Goal: Information Seeking & Learning: Learn about a topic

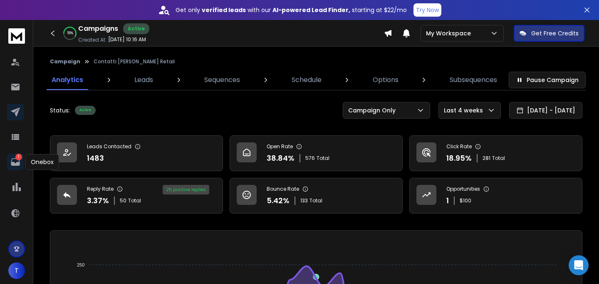
click at [10, 159] on icon at bounding box center [15, 162] width 10 height 10
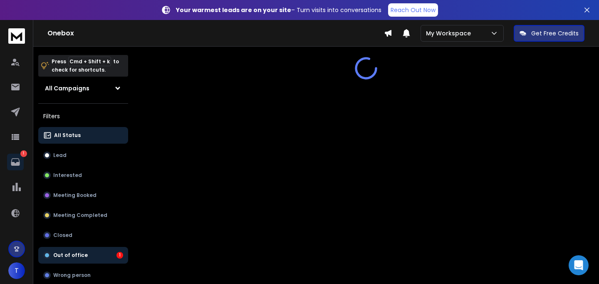
click at [80, 256] on p "Out of office" at bounding box center [70, 255] width 35 height 7
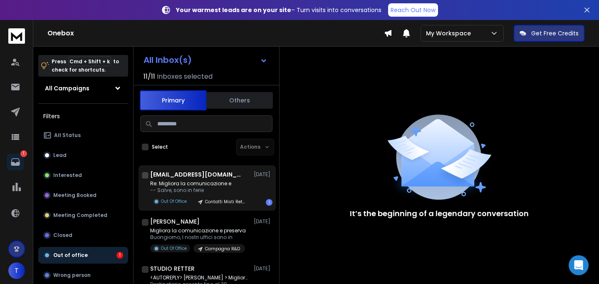
click at [193, 185] on p "Re: Migliora la comunicazione e" at bounding box center [200, 183] width 100 height 7
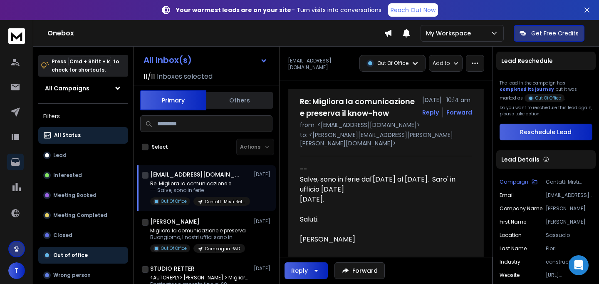
click at [73, 135] on p "All Status" at bounding box center [67, 135] width 27 height 7
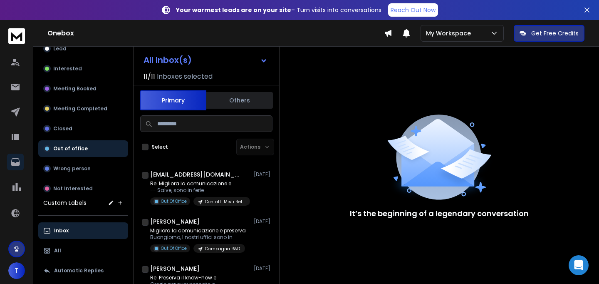
scroll to position [108, 0]
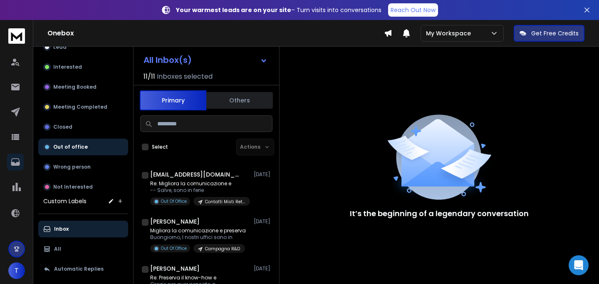
click at [97, 253] on button "All" at bounding box center [83, 249] width 90 height 17
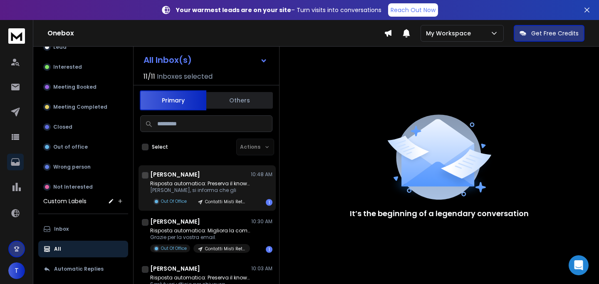
click at [230, 180] on p "Risposta automatica: Preserva il know-how" at bounding box center [200, 183] width 100 height 7
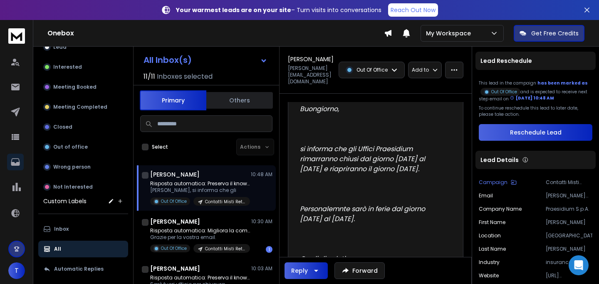
scroll to position [143, 0]
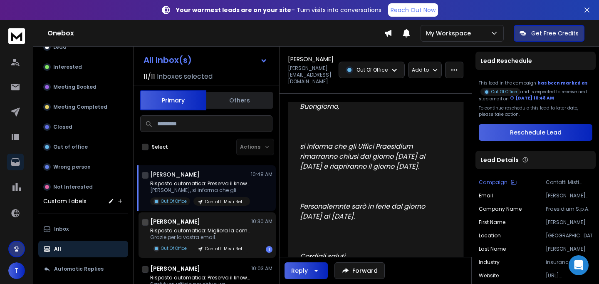
click at [208, 231] on p "Risposta automatica: Migliora la comunicazione" at bounding box center [200, 230] width 100 height 7
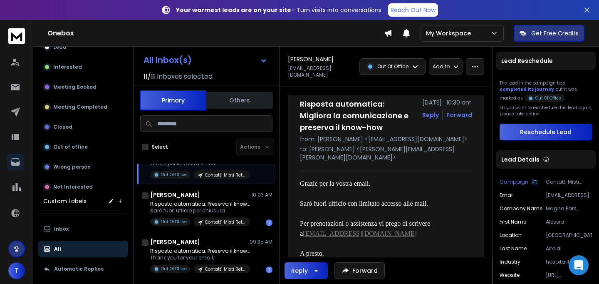
scroll to position [77, 0]
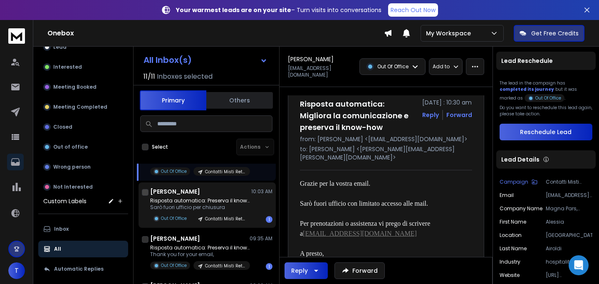
click at [225, 200] on p "Risposta automatica: Preserva il know-how" at bounding box center [200, 200] width 100 height 7
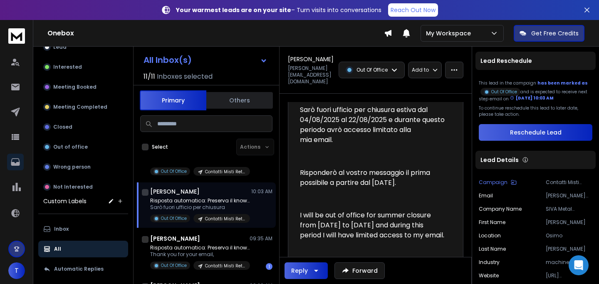
scroll to position [154, 0]
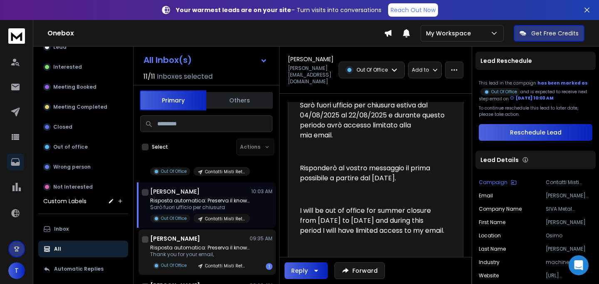
click at [229, 258] on div "Risposta automatica: Preserva il know-how Thank you for your email, Out Of Offi…" at bounding box center [200, 256] width 100 height 25
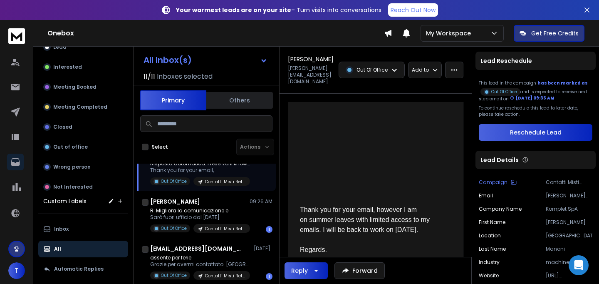
scroll to position [162, 0]
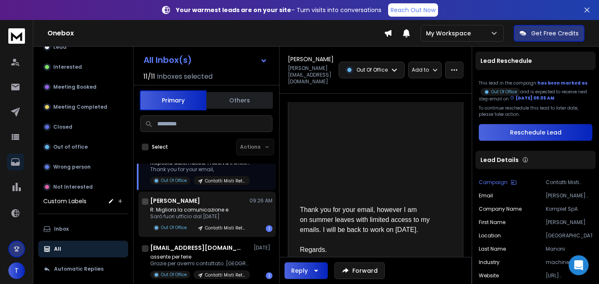
click at [224, 219] on p "Sarò fuori ufficio dal [DATE]" at bounding box center [200, 216] width 100 height 7
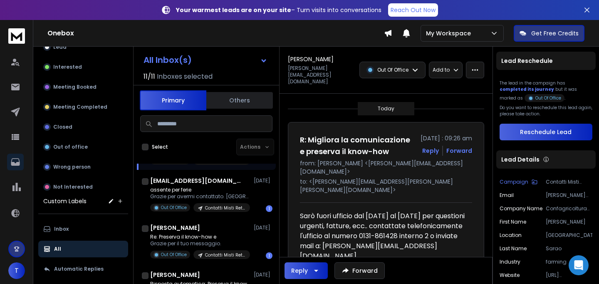
scroll to position [231, 0]
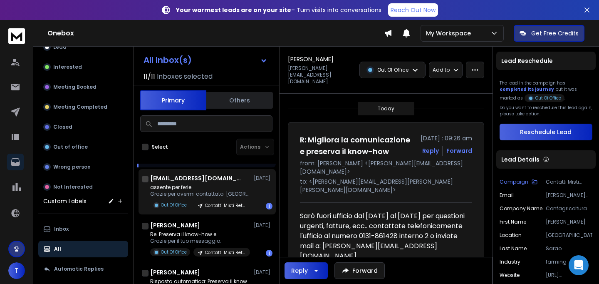
click at [240, 193] on p "Grazie per avermi contattato. [GEOGRAPHIC_DATA]" at bounding box center [200, 194] width 100 height 7
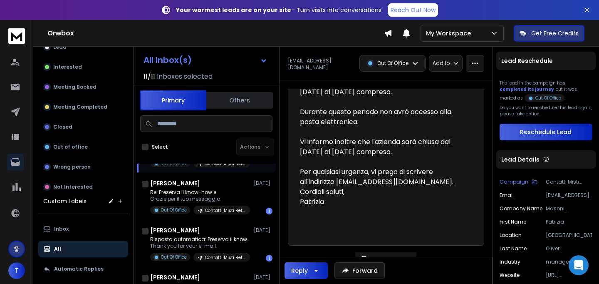
scroll to position [276, 0]
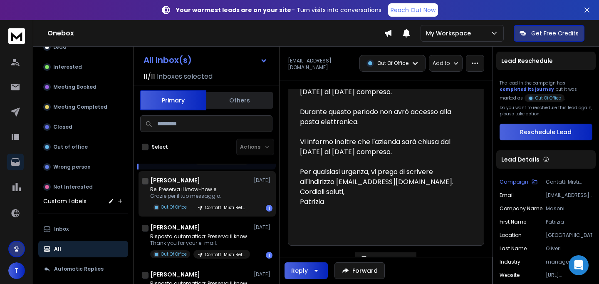
click at [239, 194] on p "Grazie per il tuo messaggio." at bounding box center [200, 196] width 100 height 7
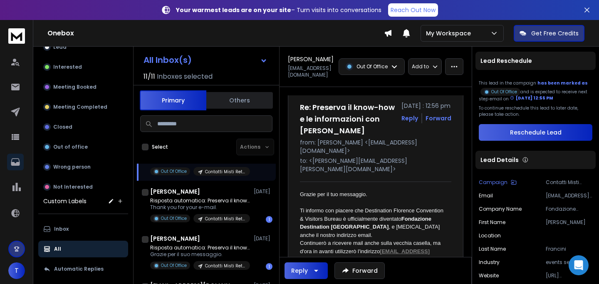
scroll to position [317, 0]
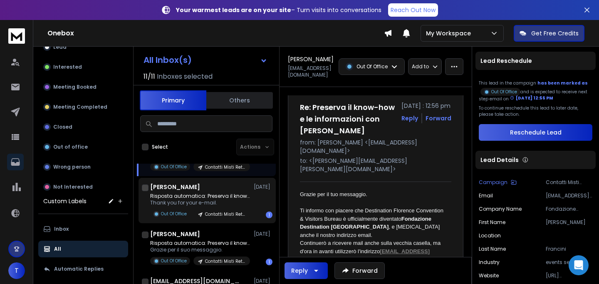
click at [240, 207] on div "Risposta automatica: Preserva il know-how Thank you for your e-mail. Out Of Off…" at bounding box center [200, 205] width 100 height 25
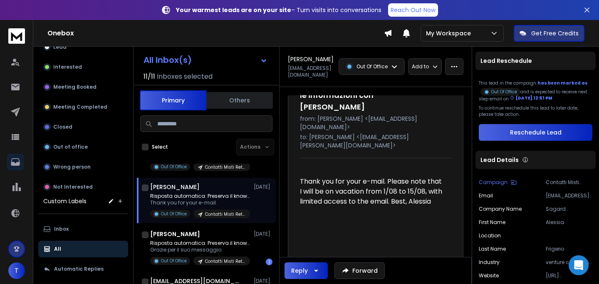
scroll to position [96, 0]
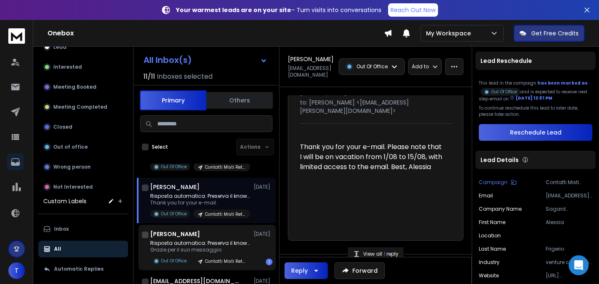
click at [234, 250] on p "Grazie per il suo messaggio." at bounding box center [200, 249] width 100 height 7
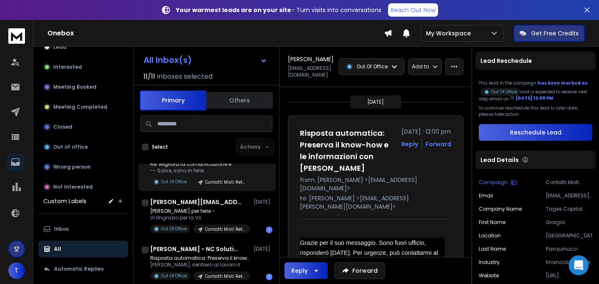
scroll to position [444, 0]
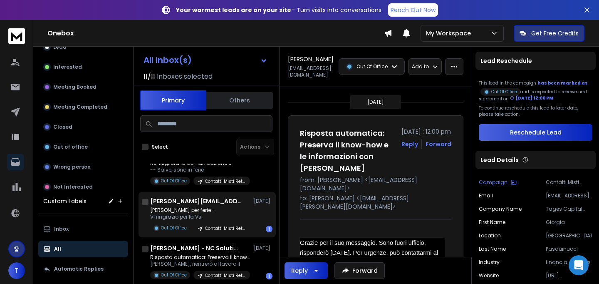
click at [245, 231] on div "Contatti Misti Retail" at bounding box center [222, 228] width 57 height 9
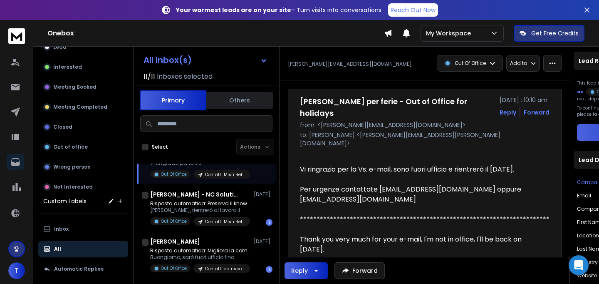
scroll to position [502, 0]
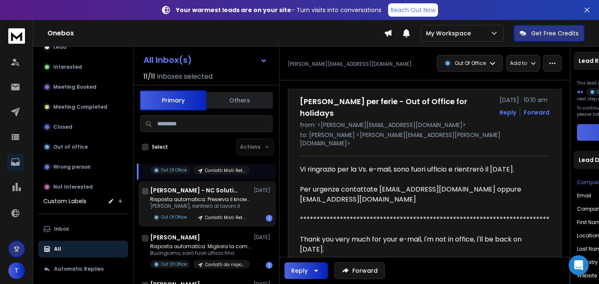
click at [234, 204] on p "[PERSON_NAME], rientrerò al lavoro il" at bounding box center [200, 206] width 100 height 7
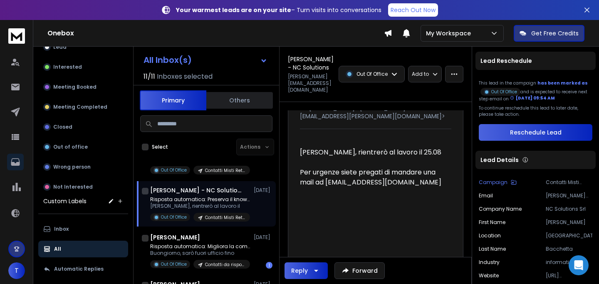
scroll to position [108, 0]
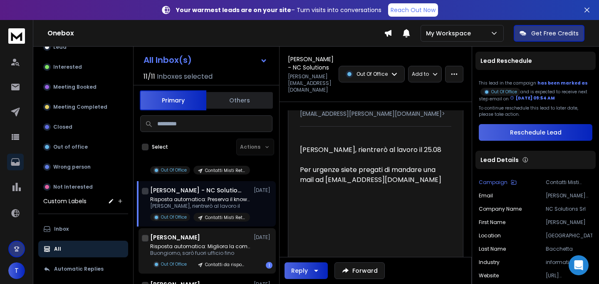
click at [241, 252] on p "Buongiorno, sarò fuori ufficio fino" at bounding box center [200, 253] width 100 height 7
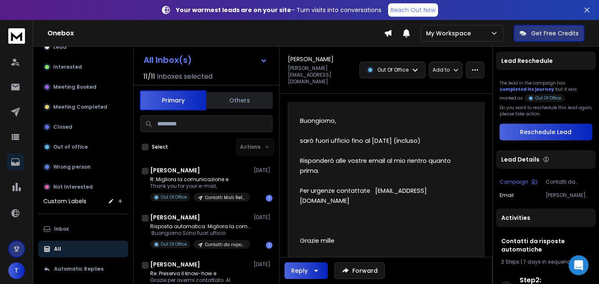
scroll to position [619, 0]
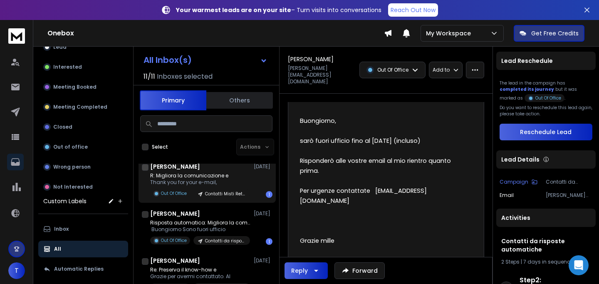
click at [219, 187] on div "R: Migliora la comunicazione e Thank you for your e-mail, Out Of Office Contatt…" at bounding box center [200, 184] width 100 height 25
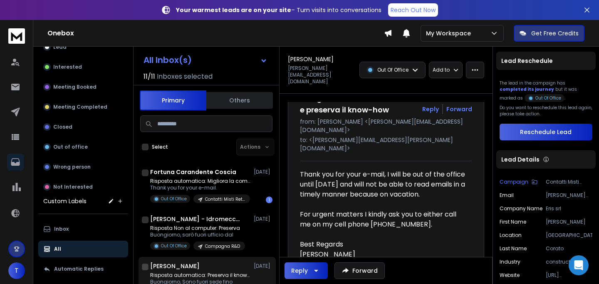
scroll to position [1931, 0]
